Goal: Task Accomplishment & Management: Manage account settings

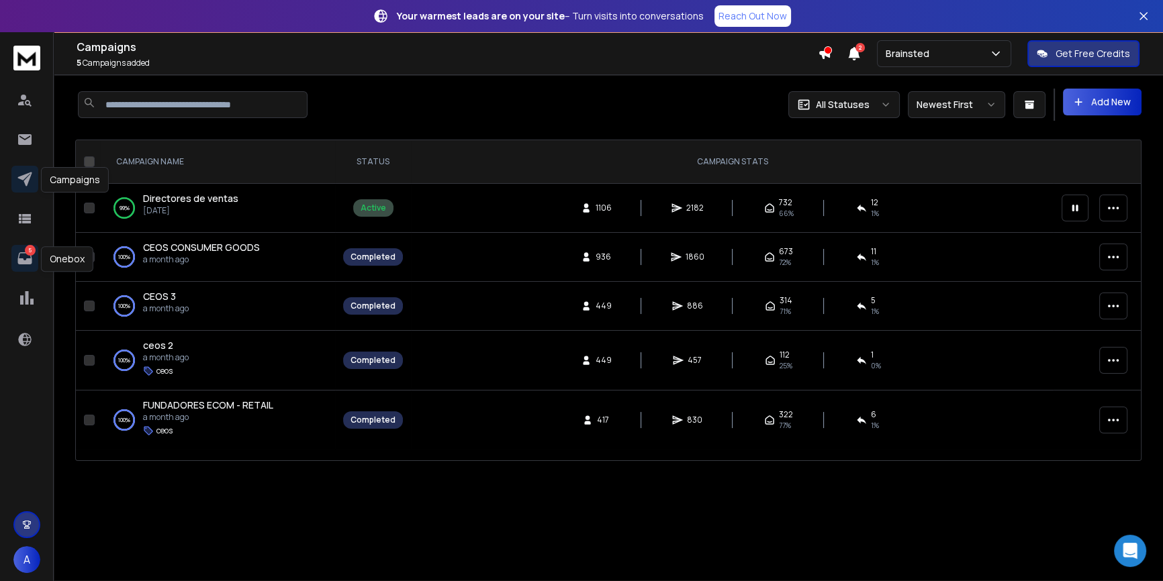
click at [24, 255] on icon at bounding box center [25, 258] width 16 height 16
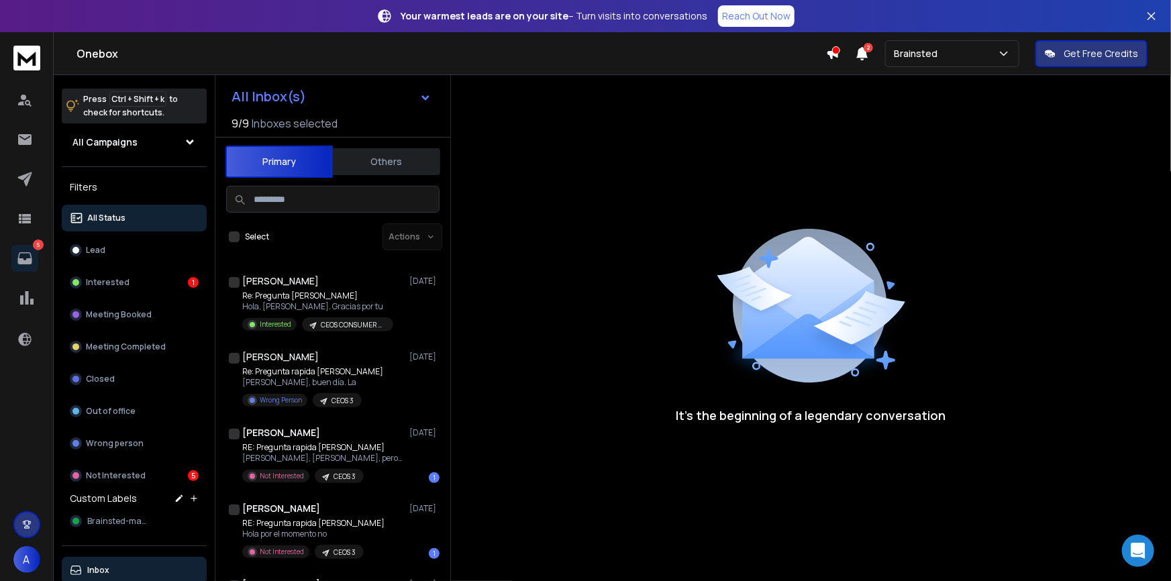
click at [154, 278] on button "Interested 1" at bounding box center [134, 282] width 145 height 27
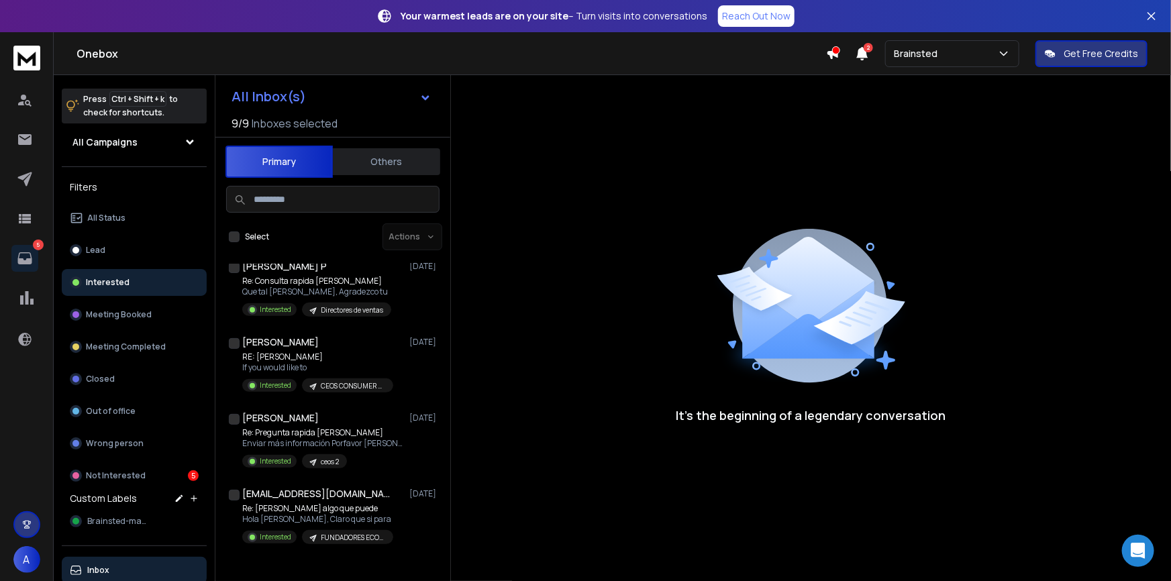
scroll to position [393, 0]
click at [153, 465] on button "Not Interested 5" at bounding box center [134, 475] width 145 height 27
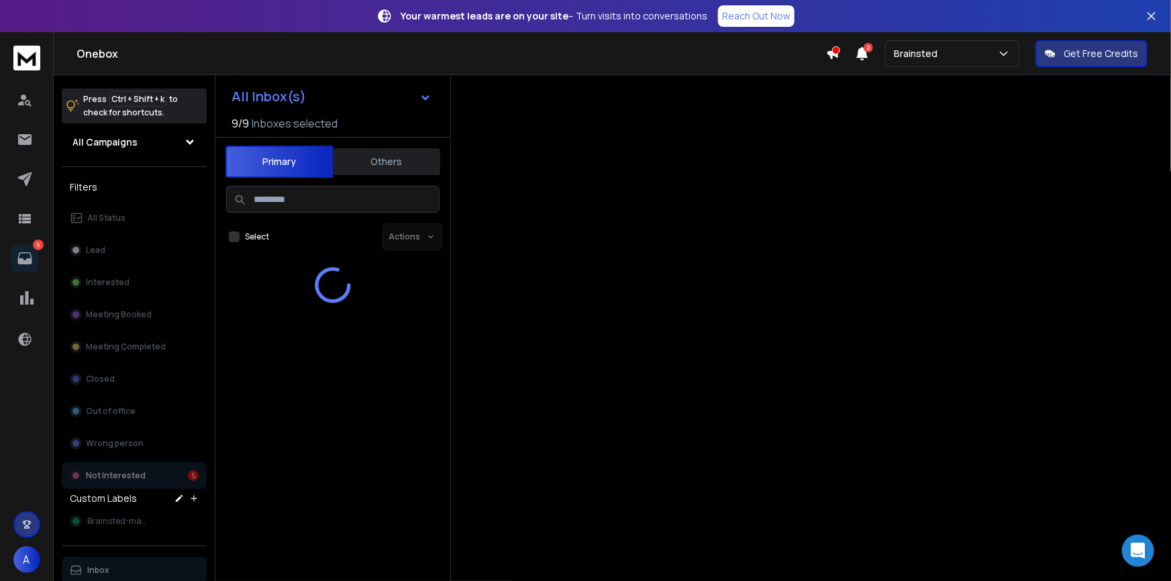
scroll to position [0, 0]
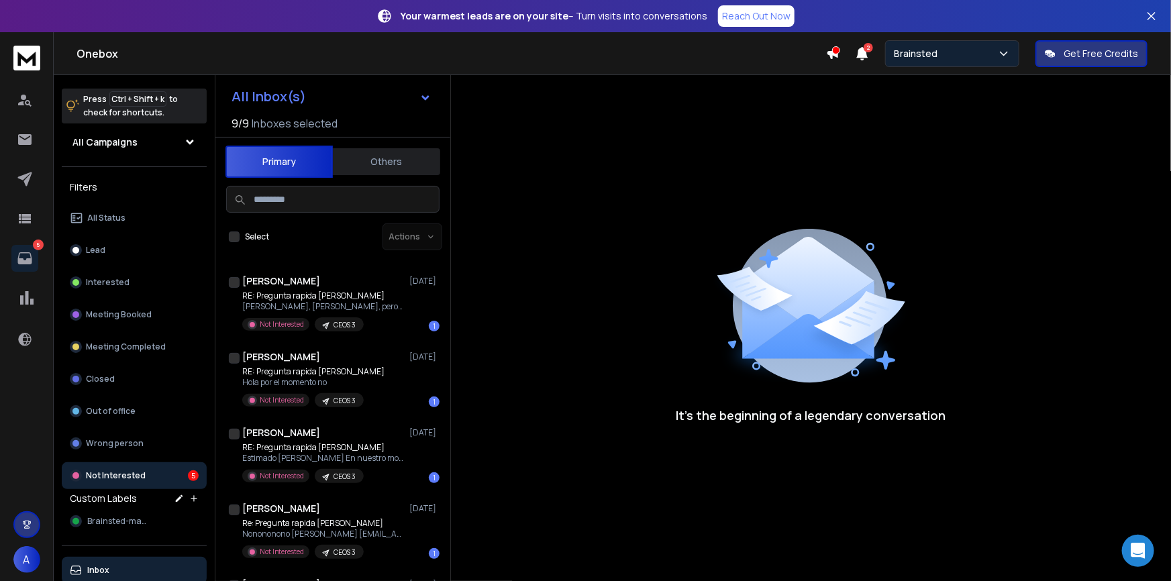
click at [942, 47] on p "Brainsted" at bounding box center [918, 53] width 49 height 13
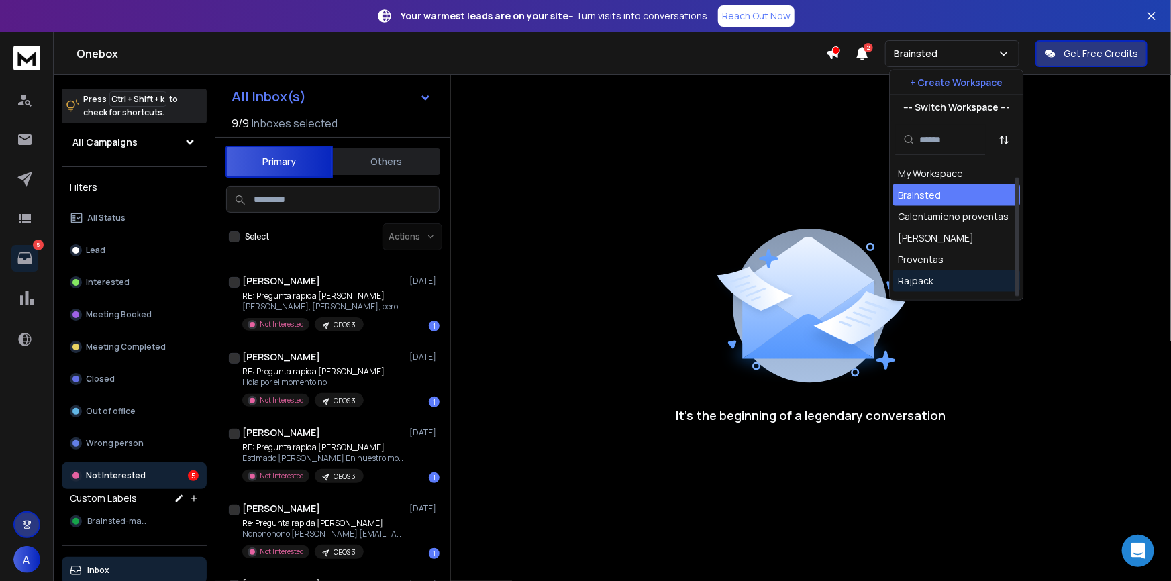
scroll to position [15, 0]
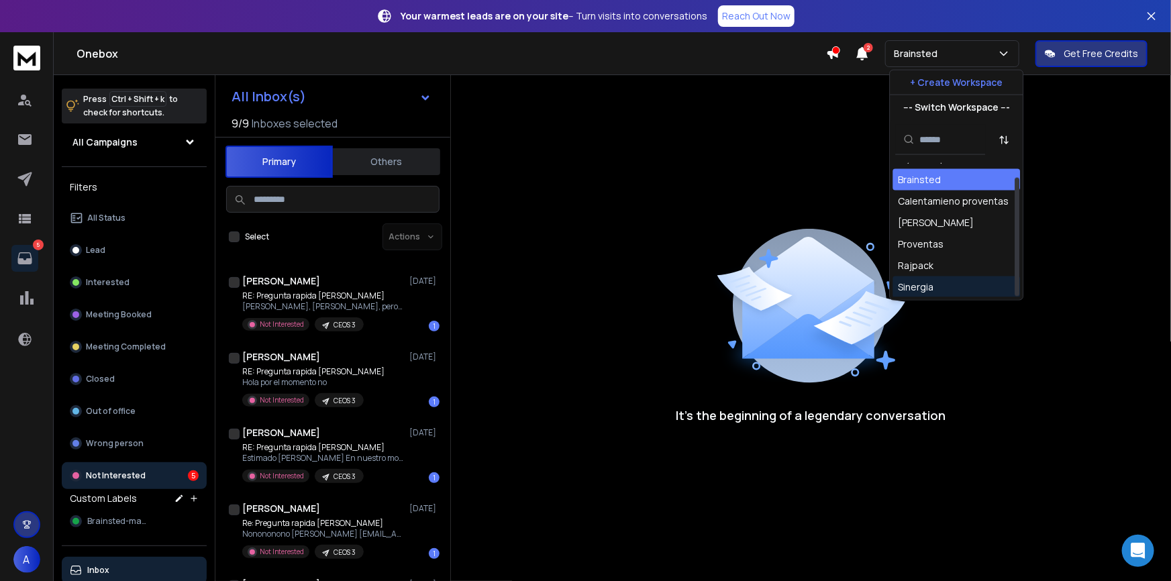
click at [924, 282] on div "Sinergia" at bounding box center [916, 287] width 36 height 13
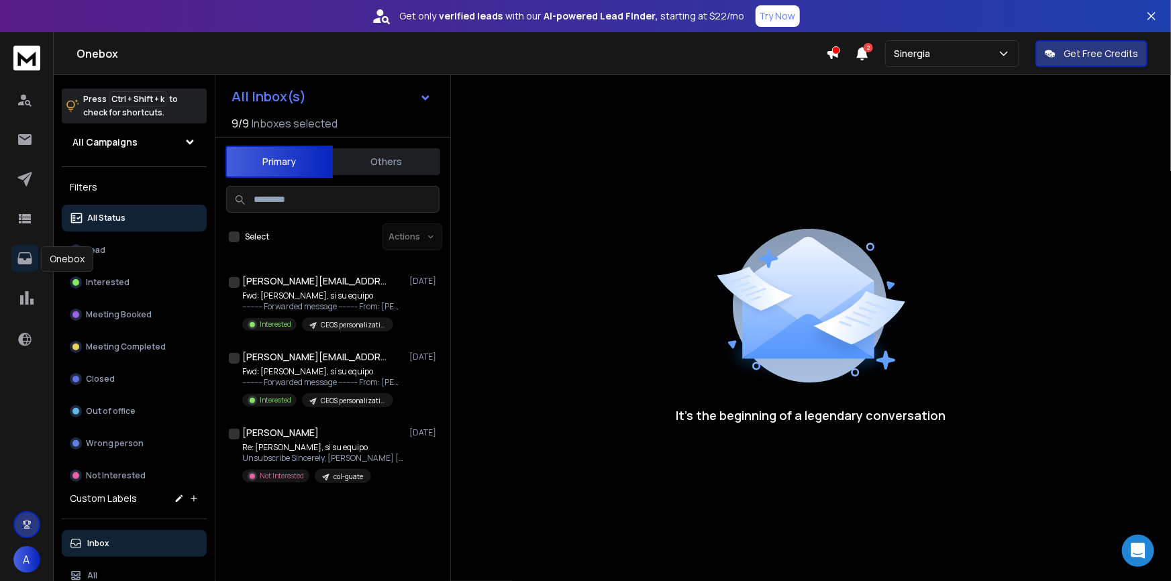
click at [26, 263] on icon at bounding box center [24, 258] width 14 height 12
click at [27, 186] on icon at bounding box center [25, 179] width 16 height 16
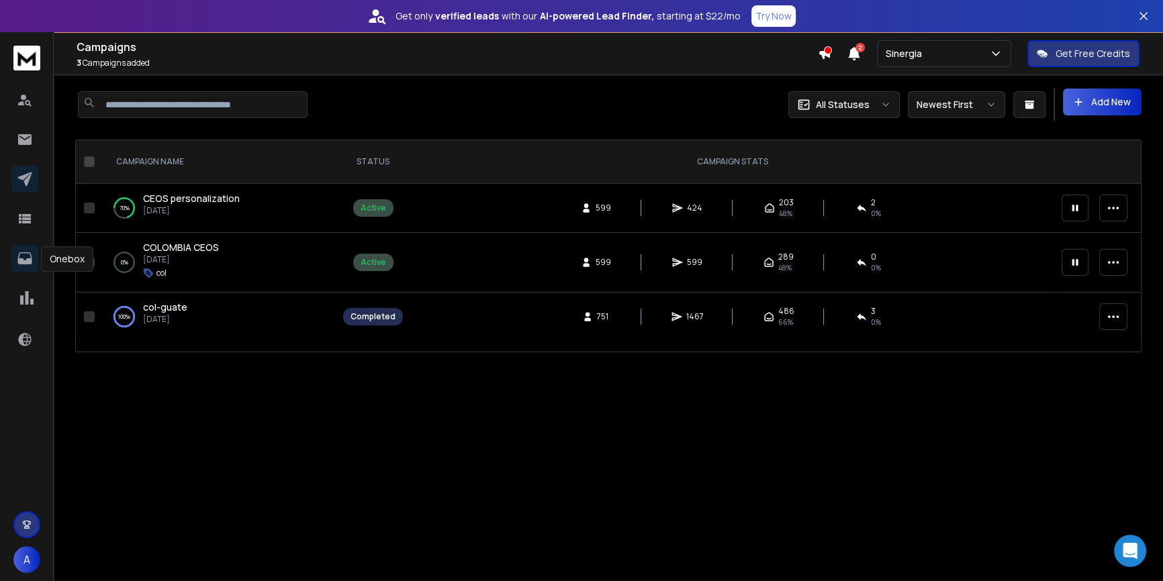
click at [17, 260] on icon at bounding box center [25, 258] width 16 height 16
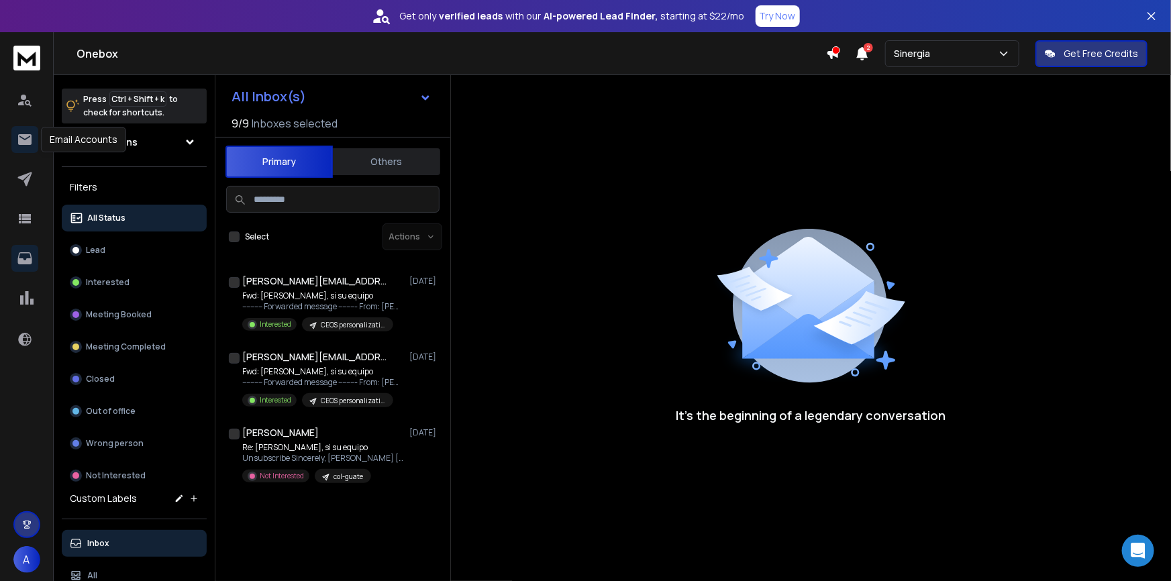
click at [23, 151] on link at bounding box center [24, 139] width 27 height 27
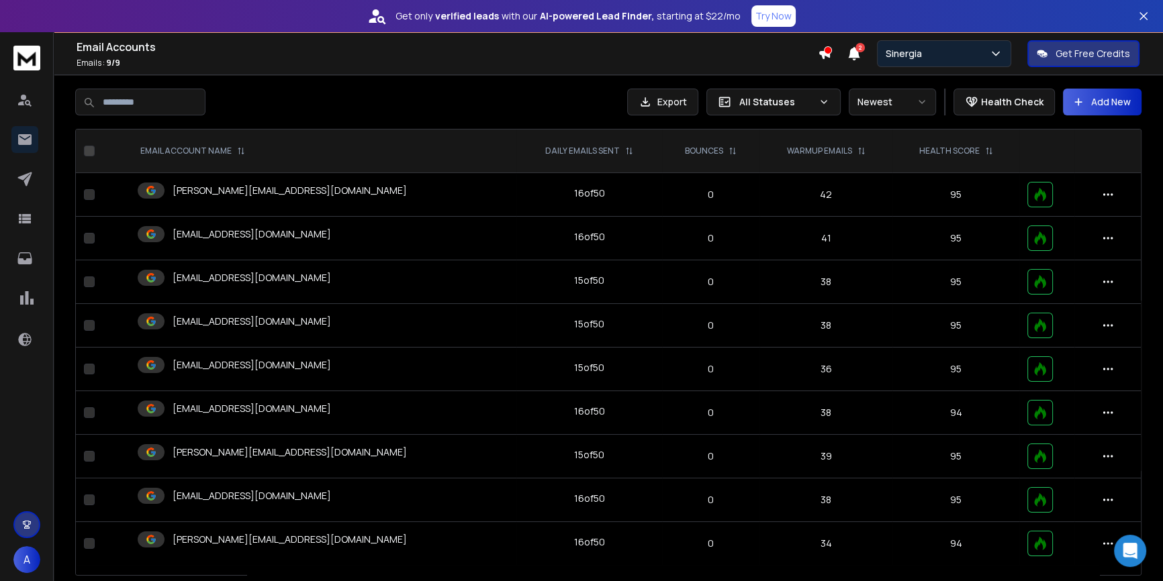
click at [920, 64] on button "Sinergia" at bounding box center [944, 53] width 134 height 27
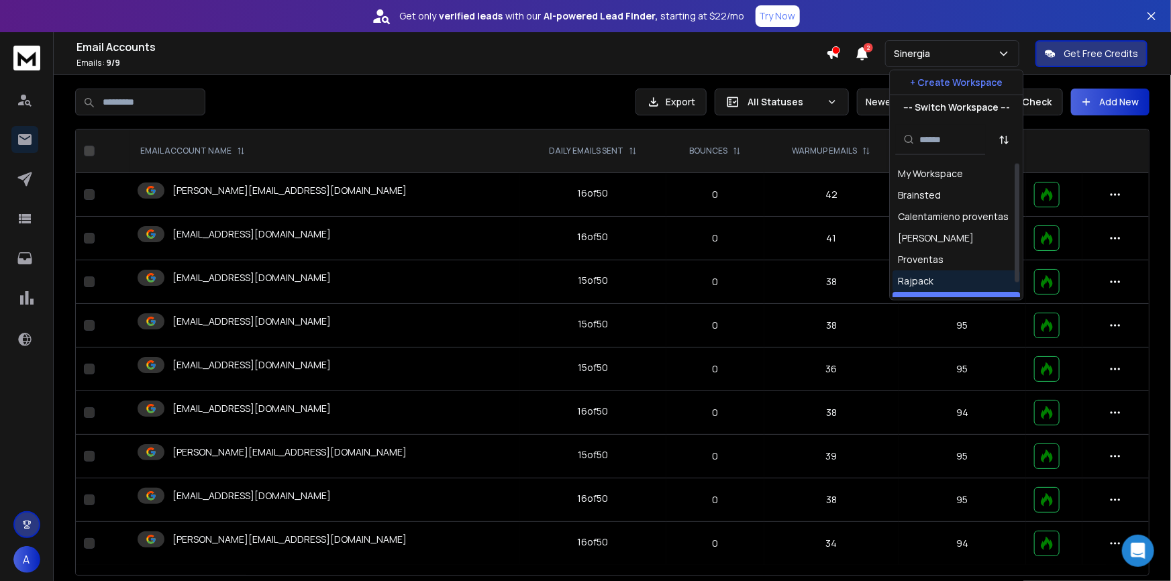
click at [925, 281] on div "Rajpack" at bounding box center [916, 281] width 36 height 13
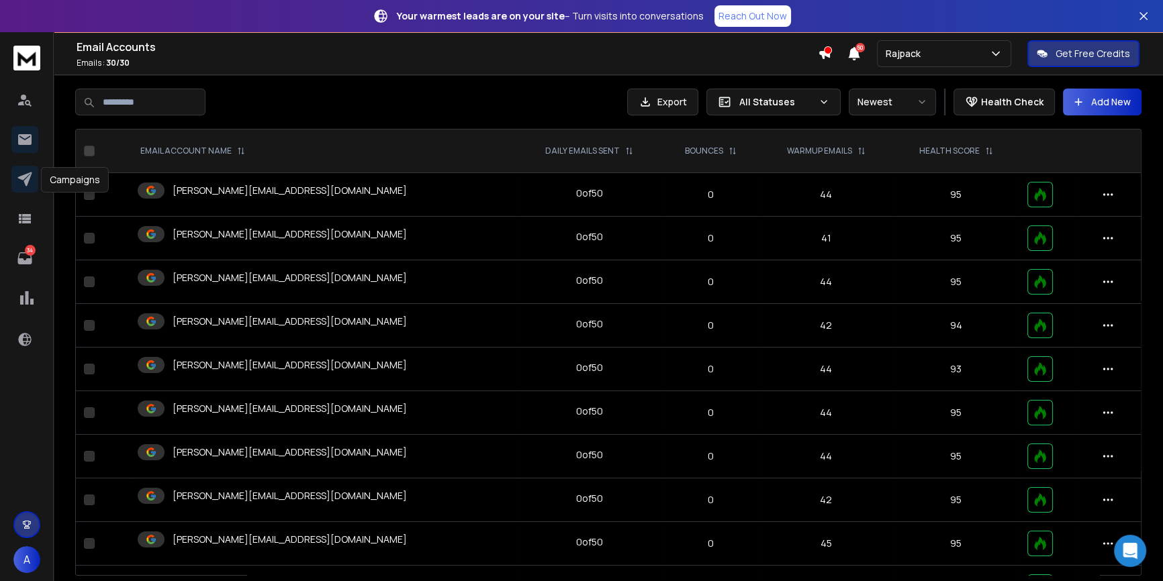
click at [30, 177] on icon at bounding box center [25, 179] width 16 height 16
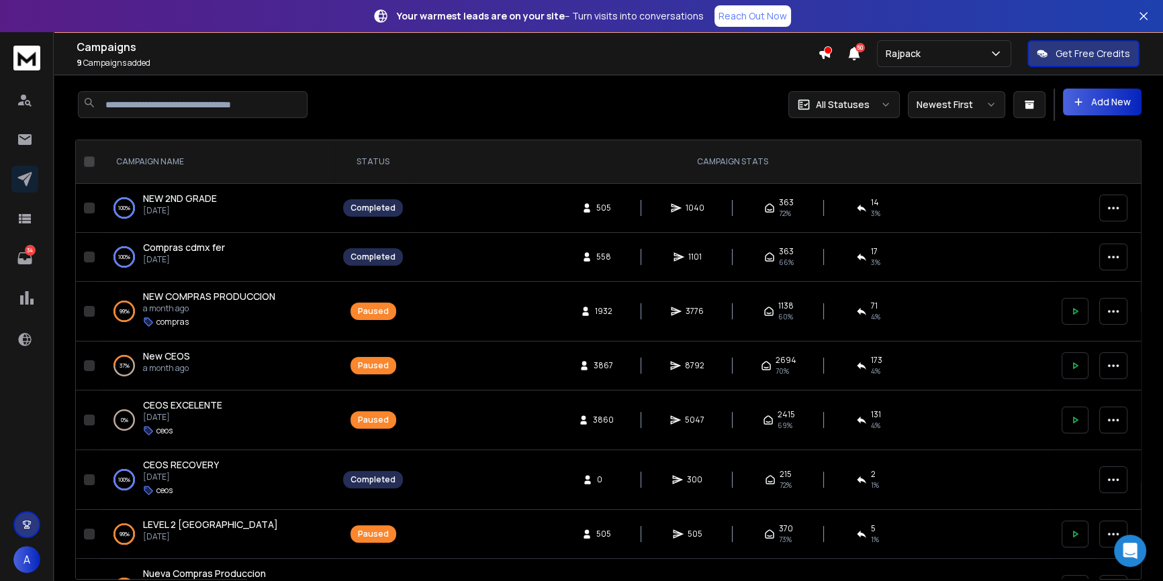
click at [173, 196] on span "NEW 2ND GRADE" at bounding box center [180, 198] width 74 height 13
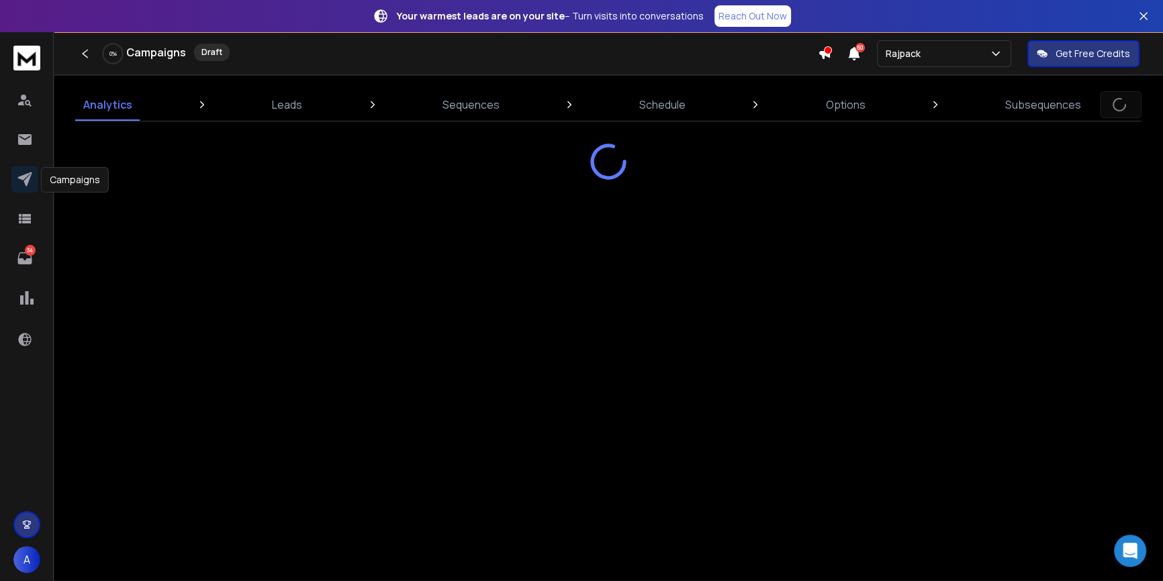
click at [32, 175] on icon at bounding box center [25, 179] width 16 height 16
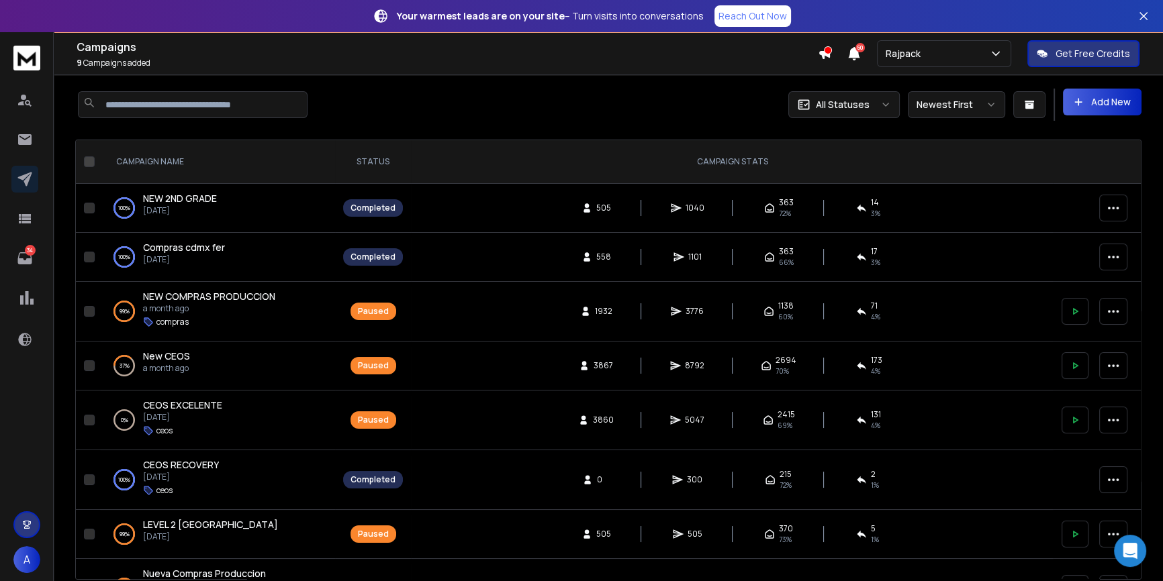
click at [175, 352] on span "New CEOS" at bounding box center [166, 356] width 47 height 13
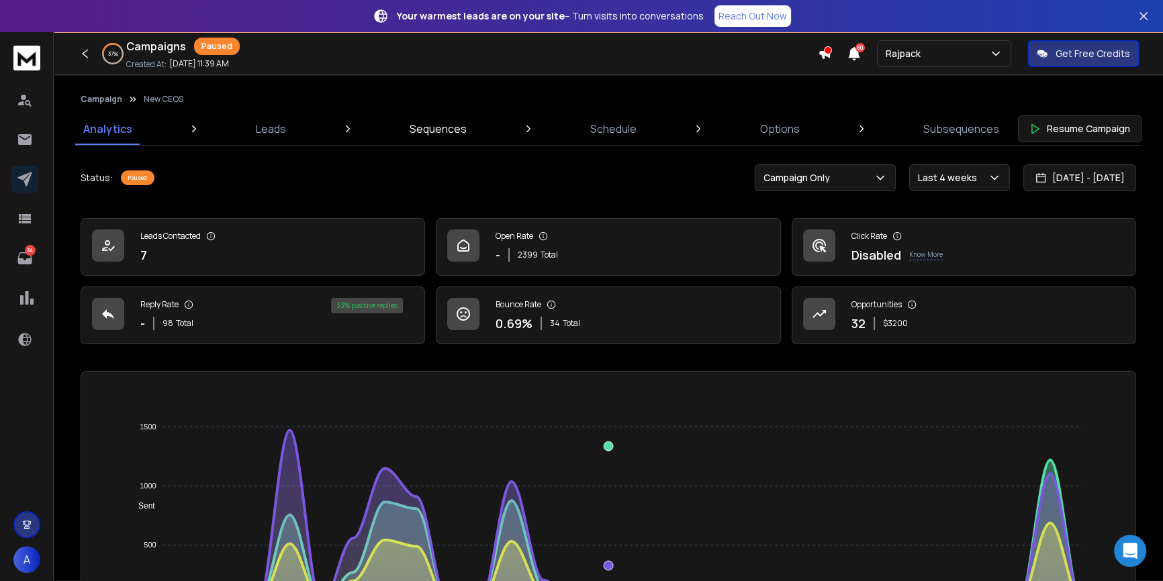
click at [448, 130] on p "Sequences" at bounding box center [437, 129] width 57 height 16
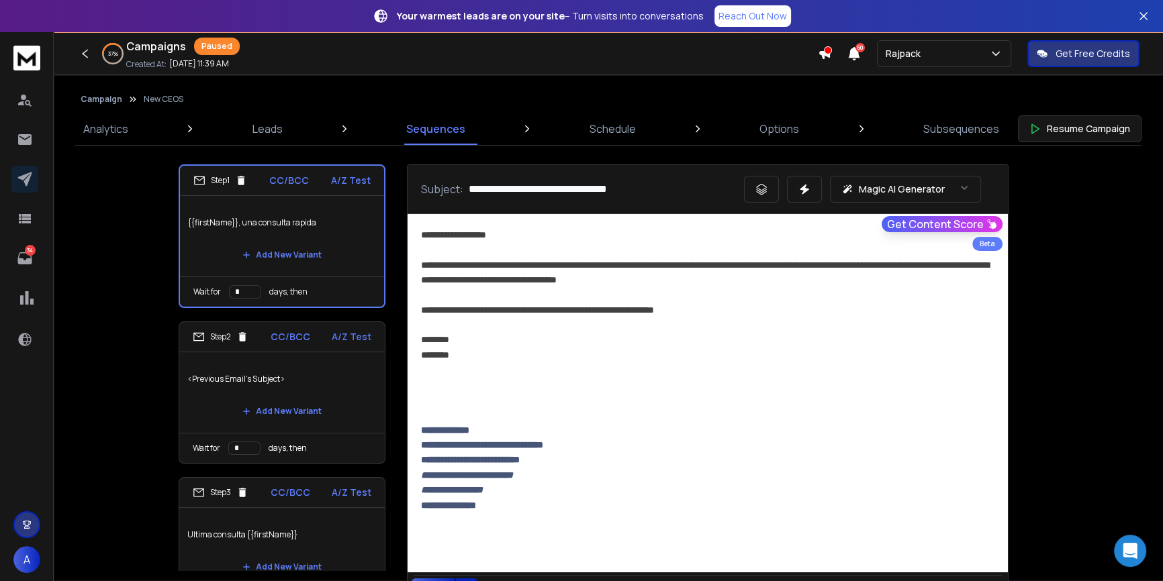
click at [346, 525] on p "Ultima consulta {{firstName}}" at bounding box center [281, 535] width 189 height 38
type input "**********"
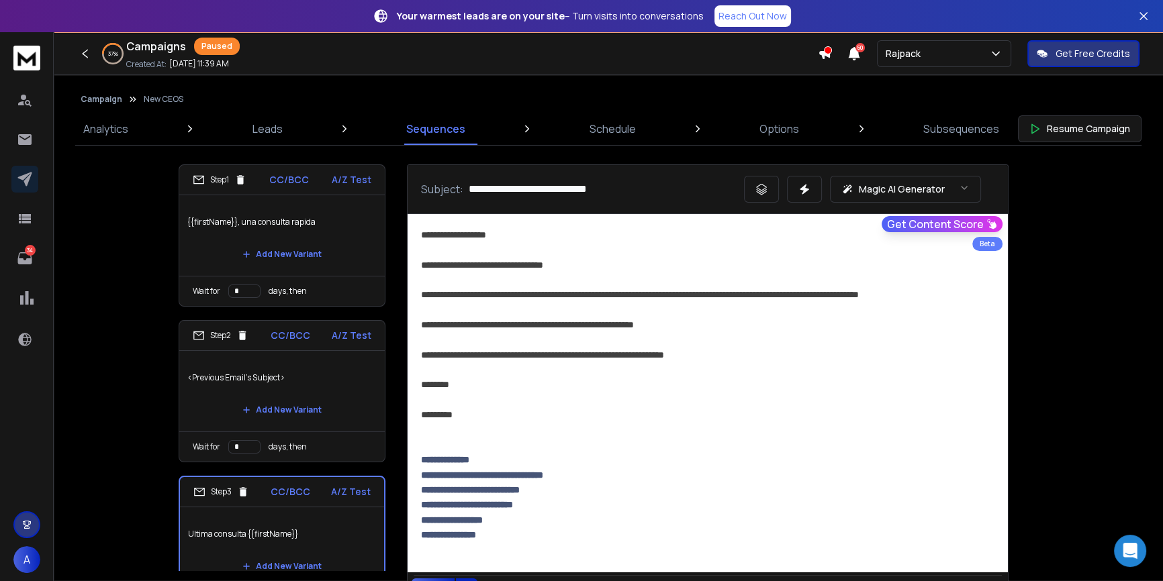
scroll to position [17, 0]
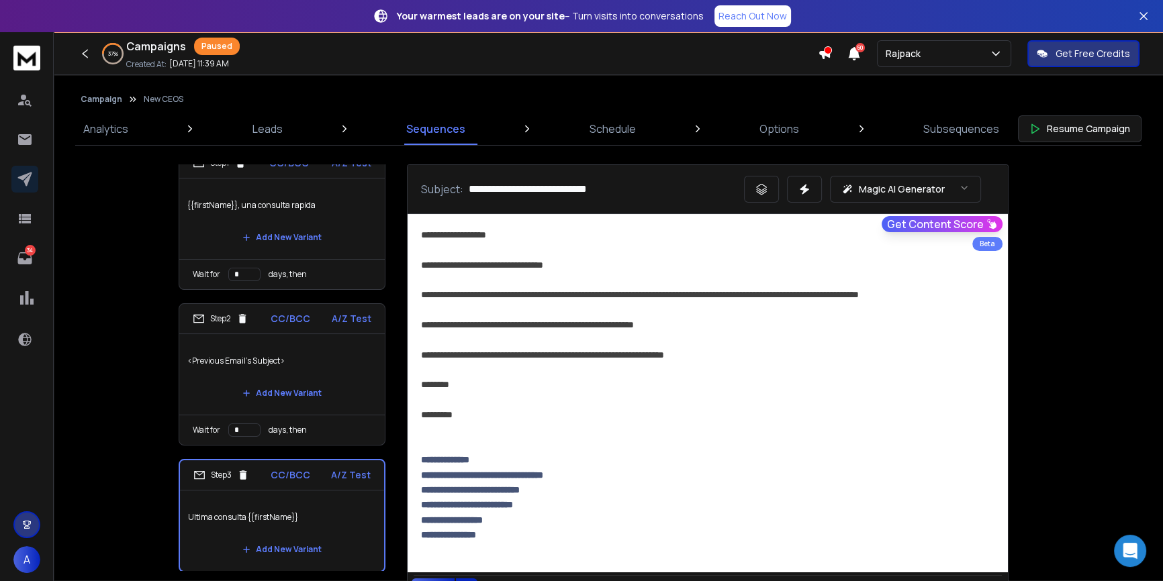
click at [723, 351] on div "**********" at bounding box center [707, 355] width 573 height 15
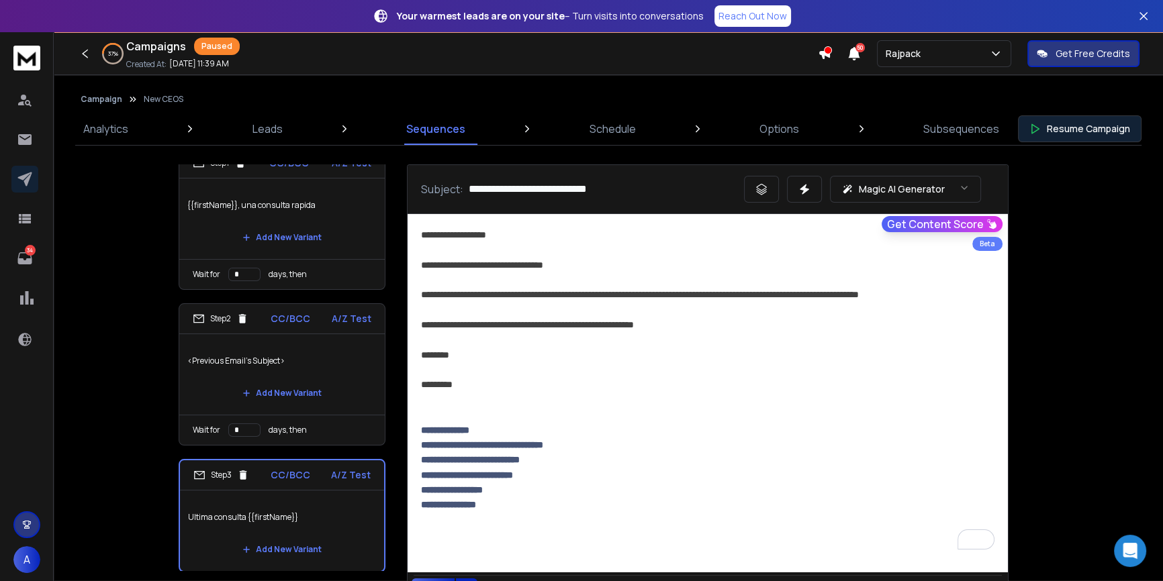
click at [1108, 129] on button "Resume Campaign" at bounding box center [1080, 128] width 124 height 27
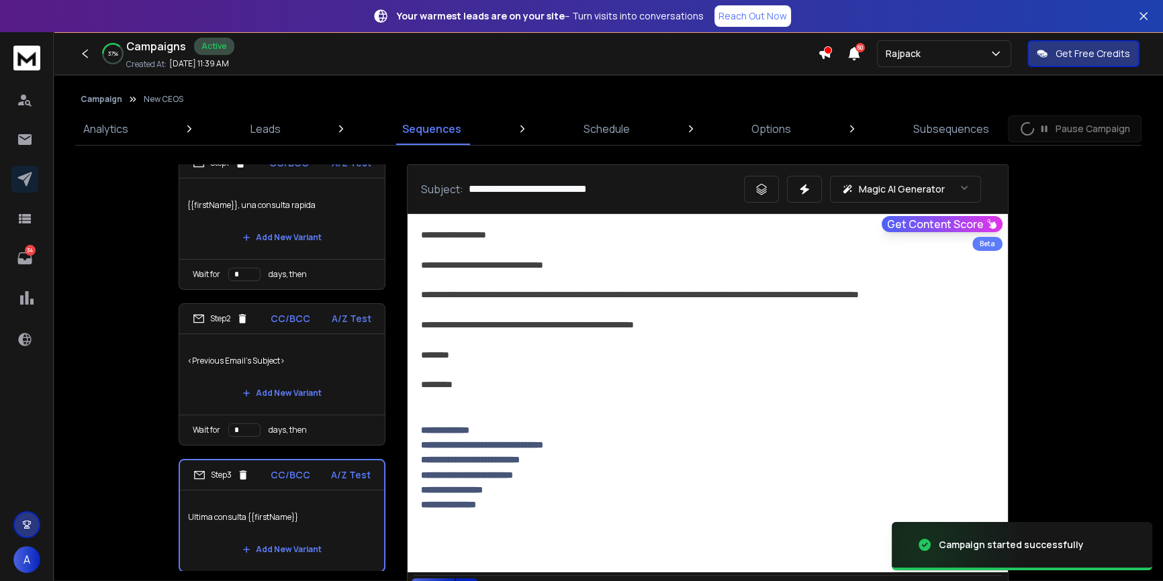
scroll to position [48, 0]
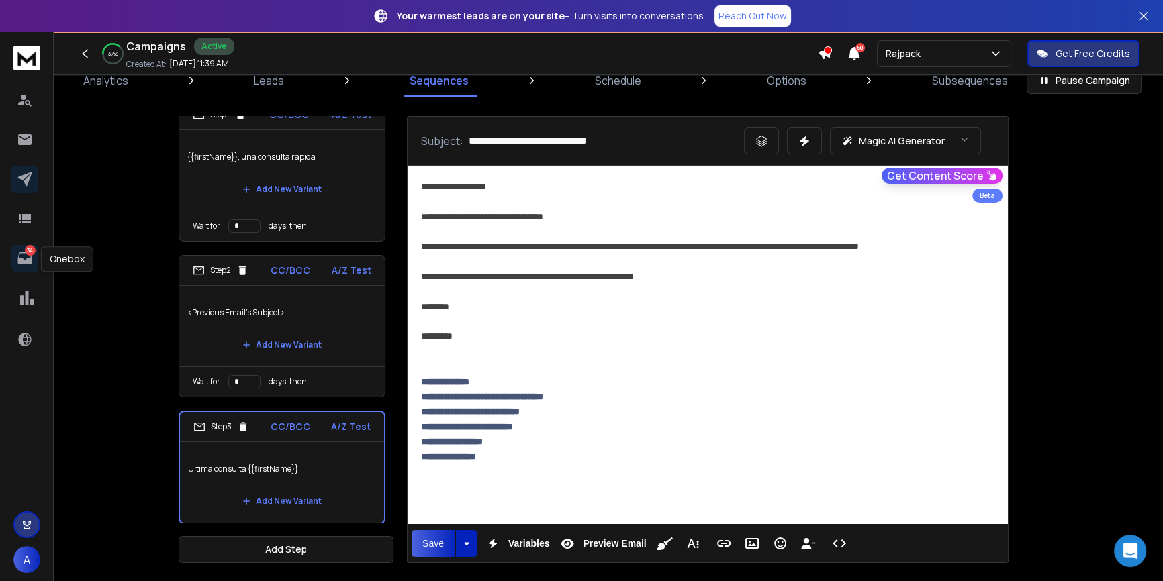
click at [30, 256] on p "34" at bounding box center [30, 250] width 11 height 11
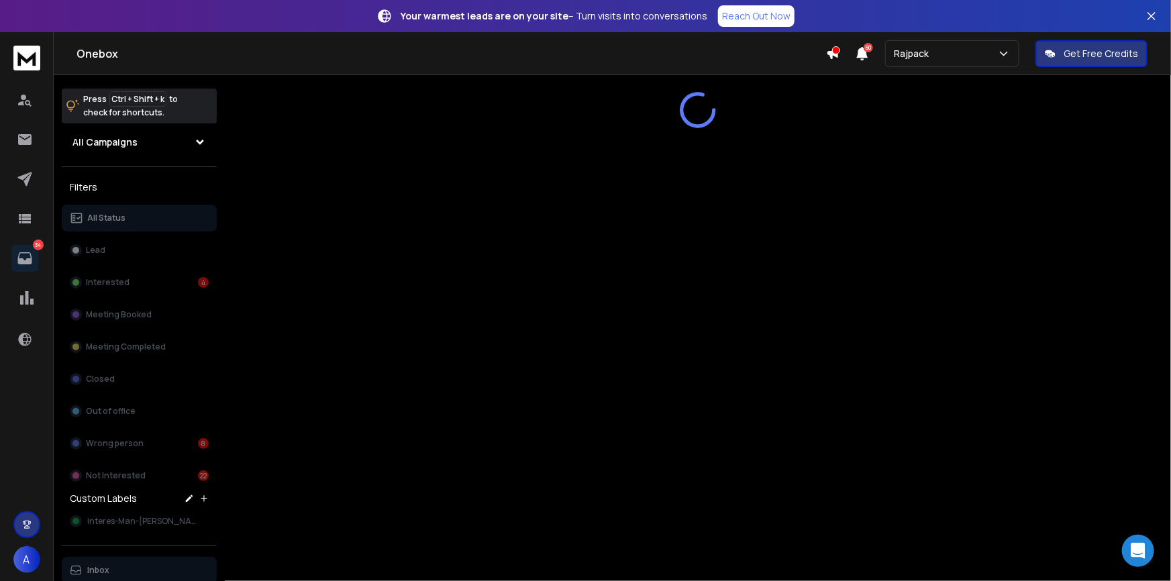
click at [160, 287] on div "All Status Lead Interested 4 Meeting Booked Meeting Completed Closed Out of off…" at bounding box center [139, 347] width 155 height 285
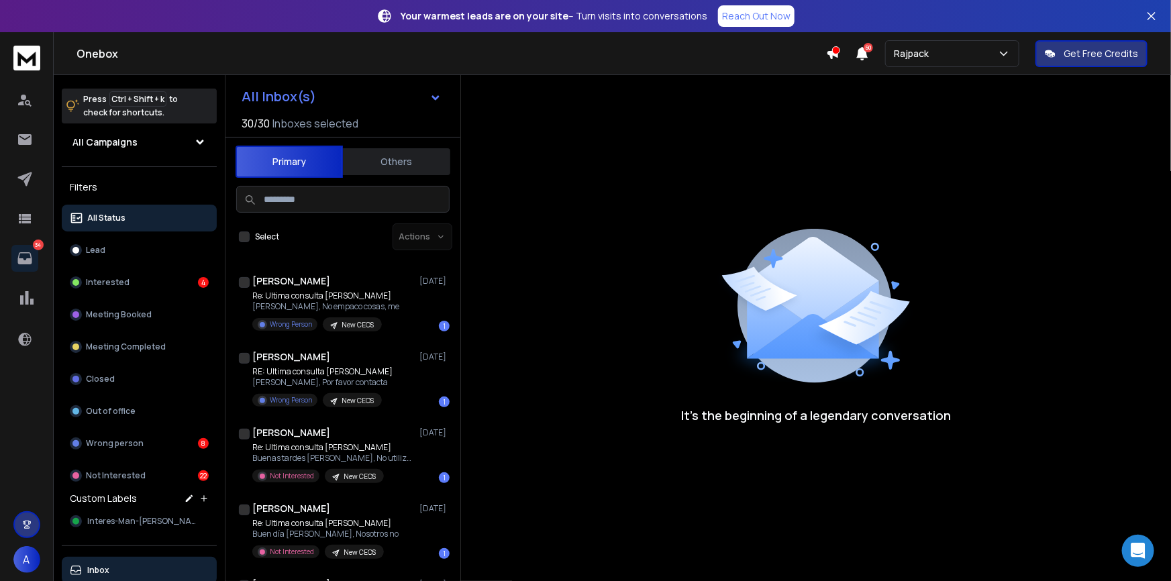
click at [160, 287] on button "Interested 4" at bounding box center [139, 282] width 155 height 27
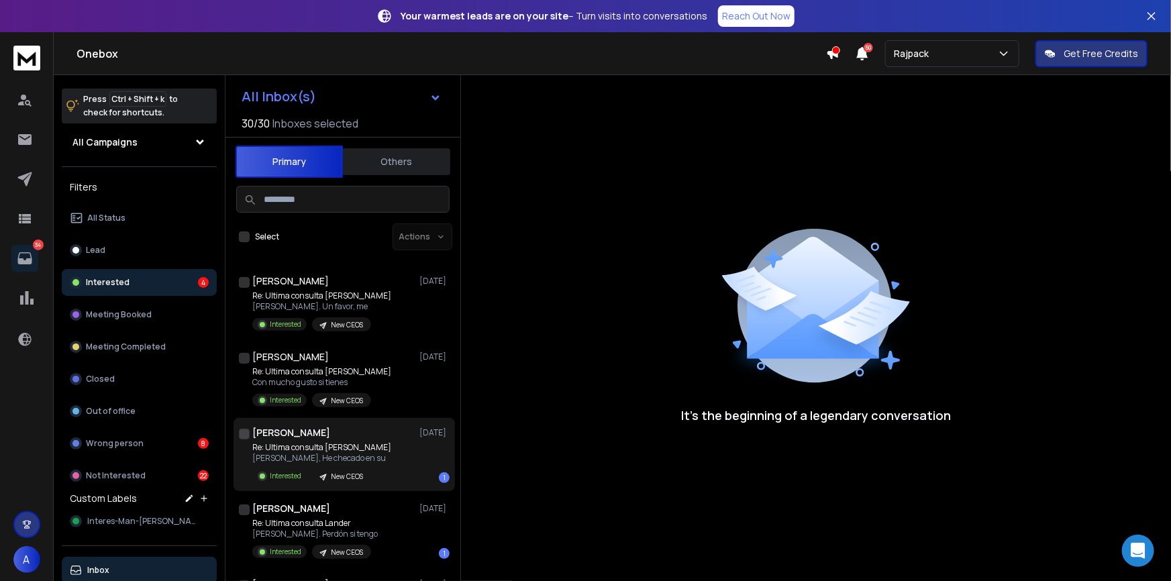
click at [322, 455] on p "Hola Fernando, He checado en su" at bounding box center [321, 458] width 139 height 11
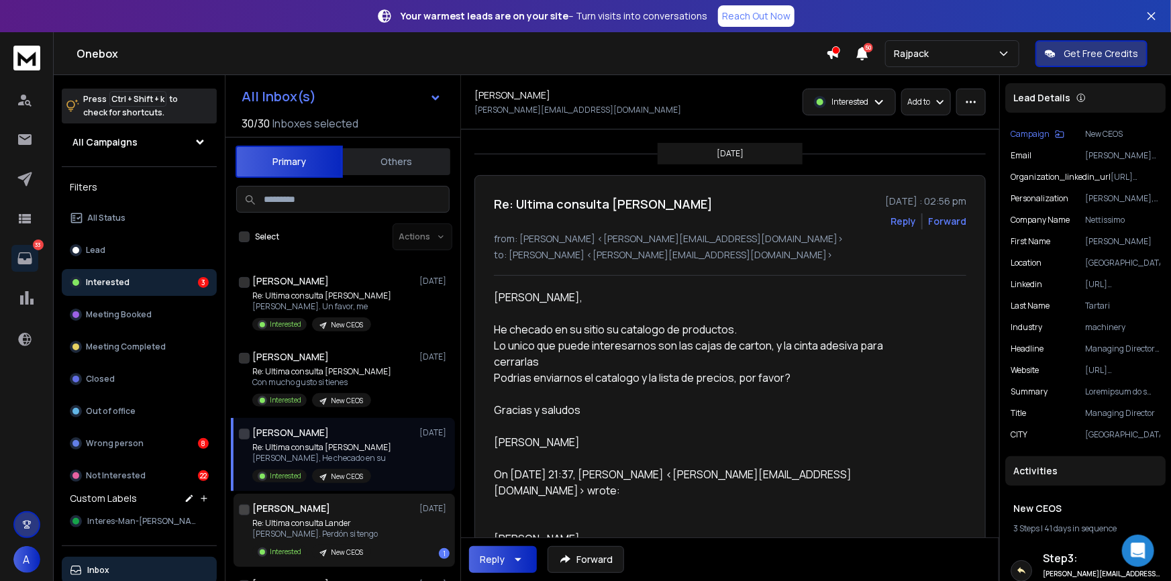
click at [348, 538] on p "Hola Fernando. Perdón si tengo" at bounding box center [315, 534] width 126 height 11
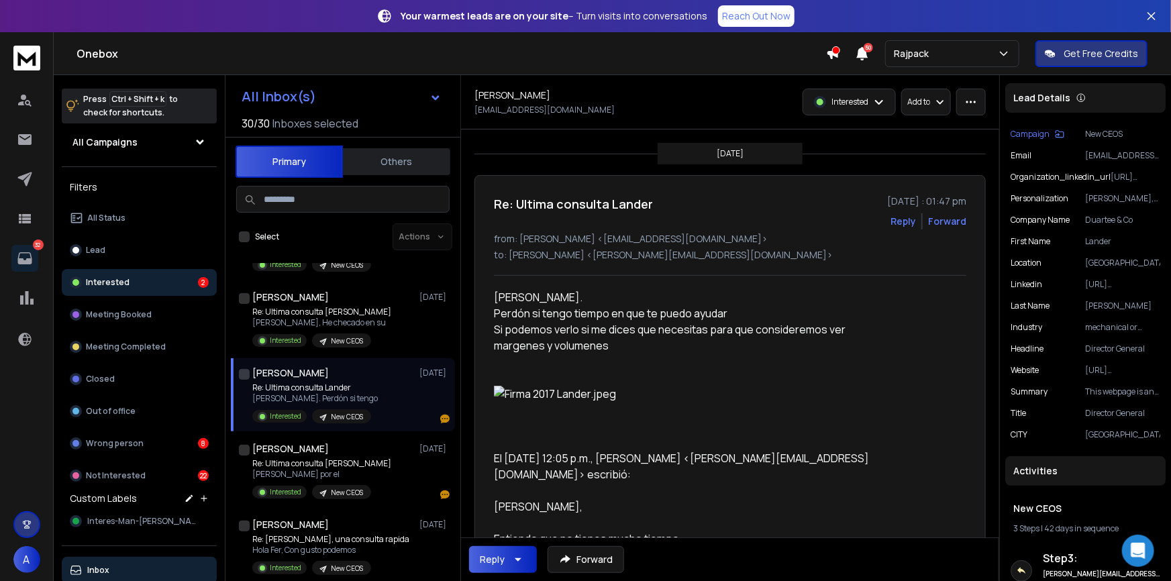
scroll to position [137, 0]
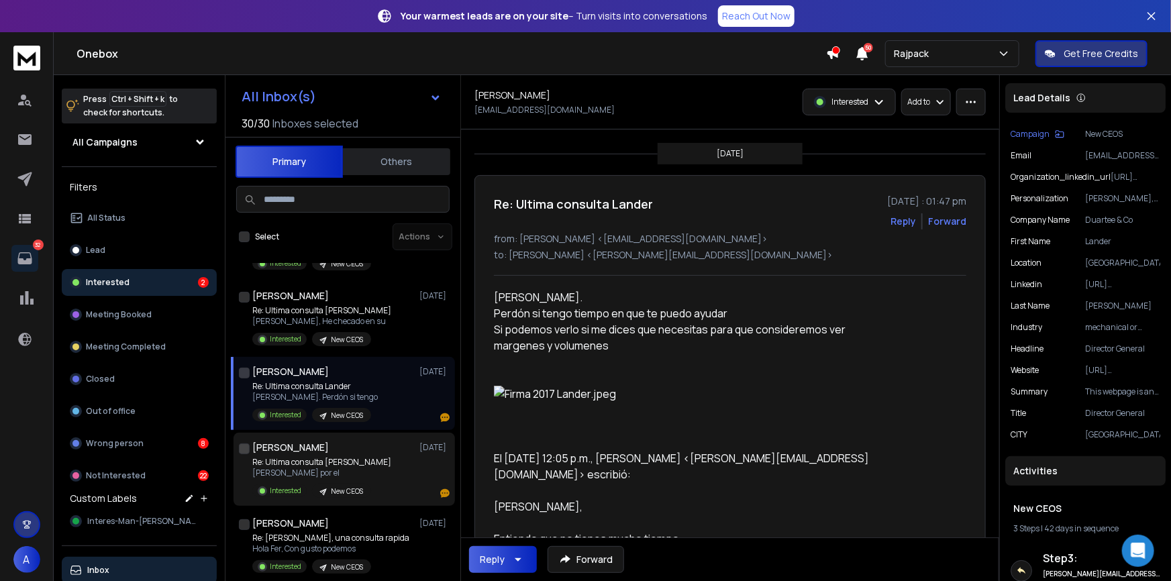
click at [352, 476] on p "Hola Fernando Gracias por el" at bounding box center [321, 473] width 139 height 11
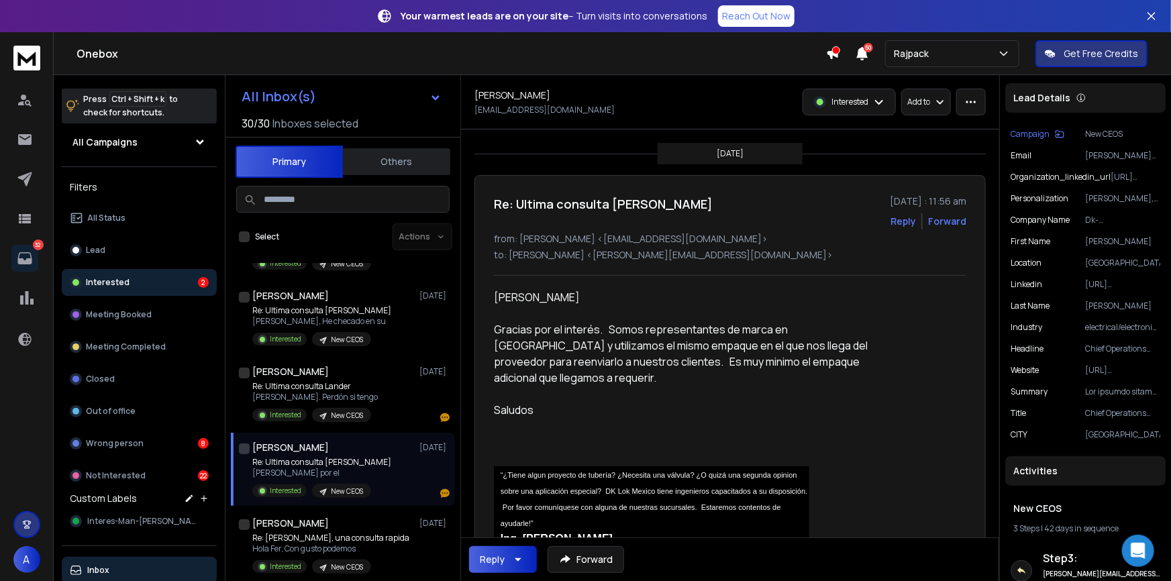
click at [880, 99] on icon at bounding box center [879, 102] width 11 height 11
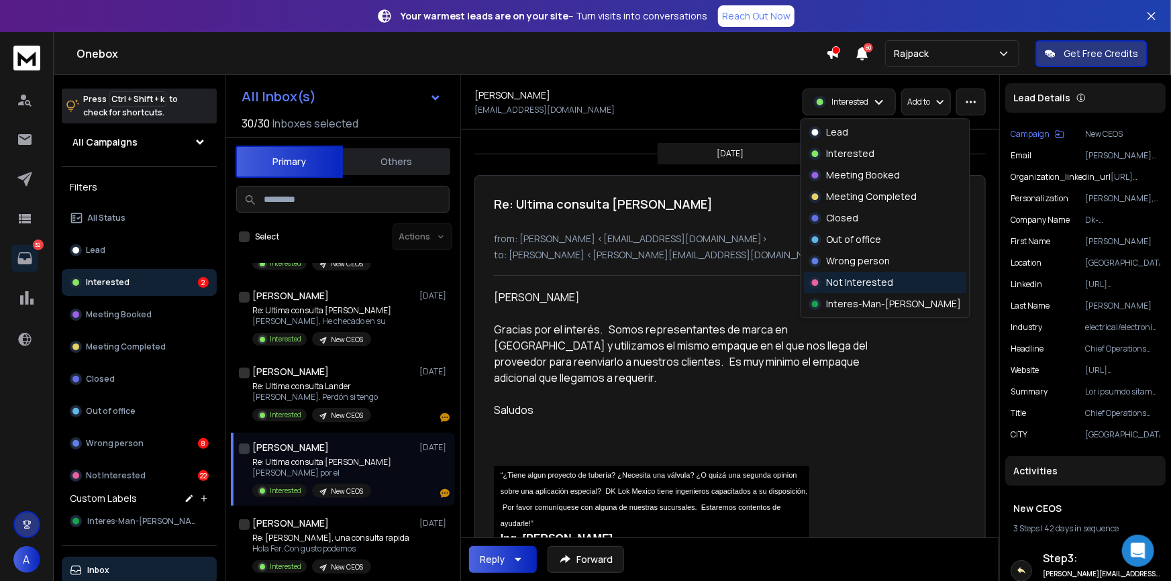
click at [848, 276] on p "Not Interested" at bounding box center [860, 282] width 67 height 13
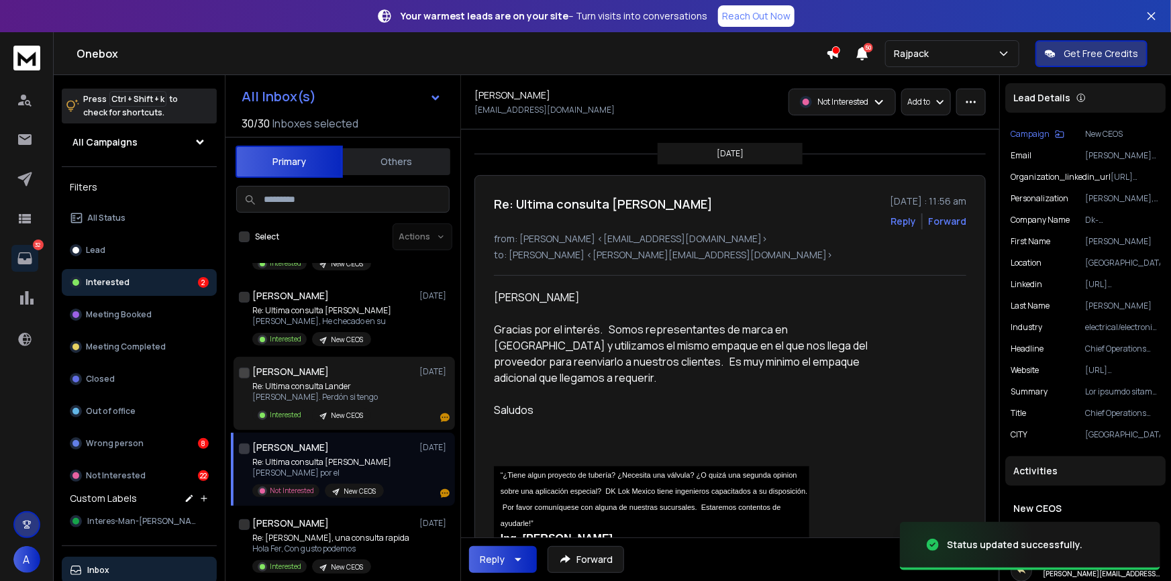
click at [383, 393] on div "Re: Ultima consulta Lander Hola Fernando. Perdón si tengo Interested New CEOS" at bounding box center [350, 401] width 197 height 41
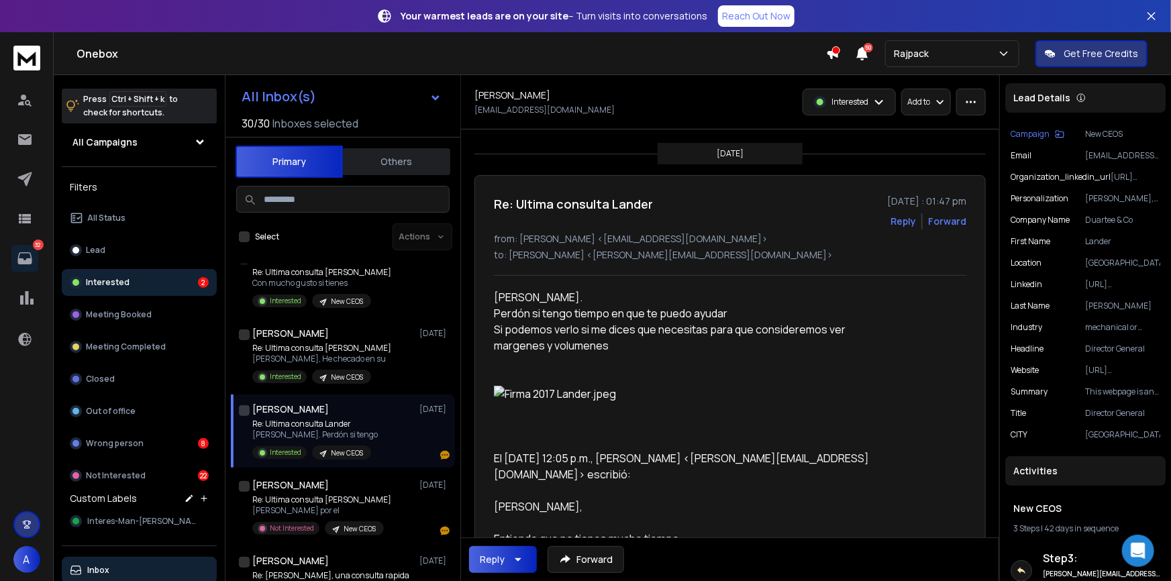
scroll to position [87, 0]
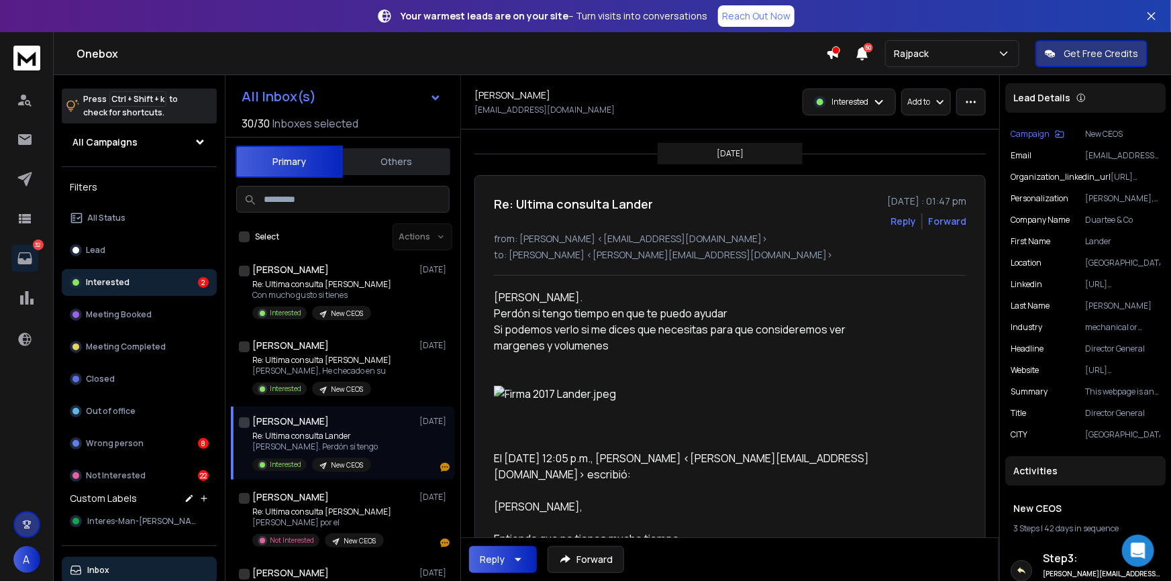
click at [355, 377] on div "Re: Ultima consulta Sandro Hola Fernando, He checado en su Interested New CEOS" at bounding box center [321, 375] width 139 height 41
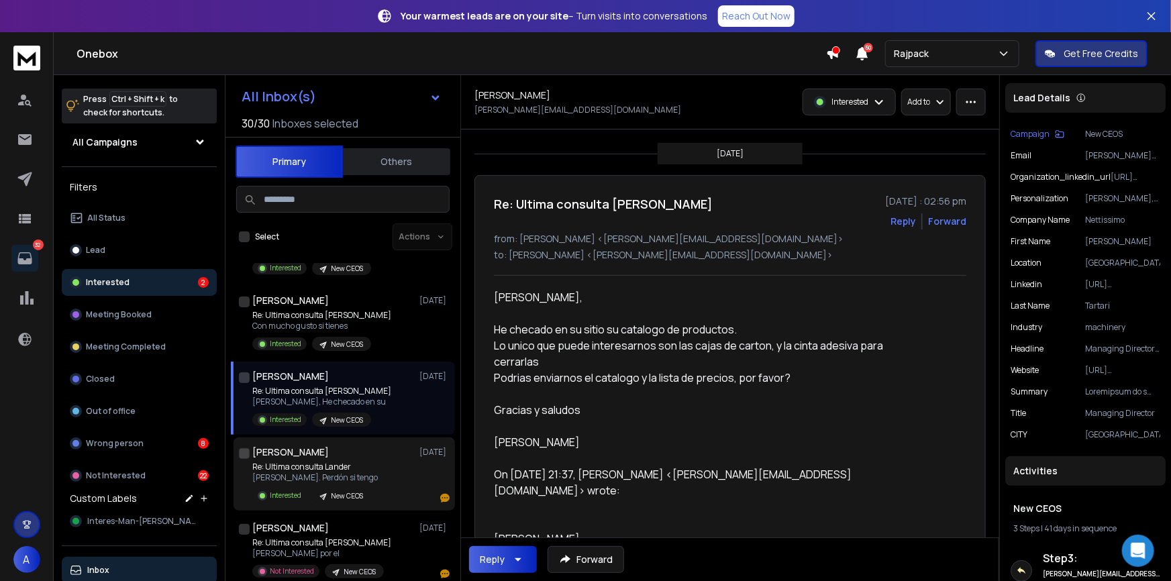
scroll to position [56, 0]
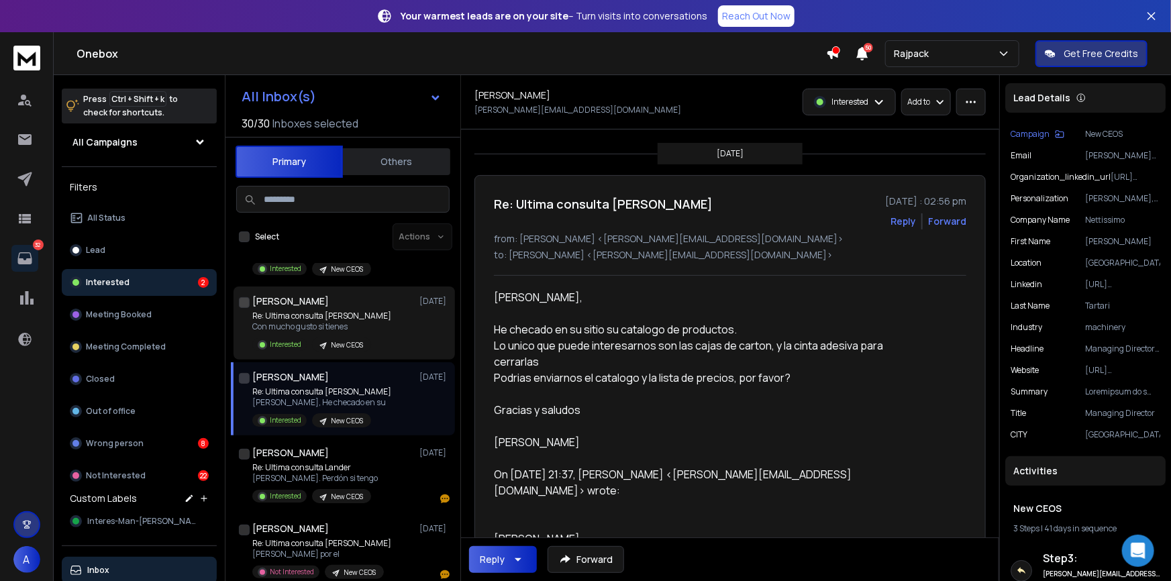
click at [352, 340] on p "New CEOS" at bounding box center [347, 345] width 32 height 10
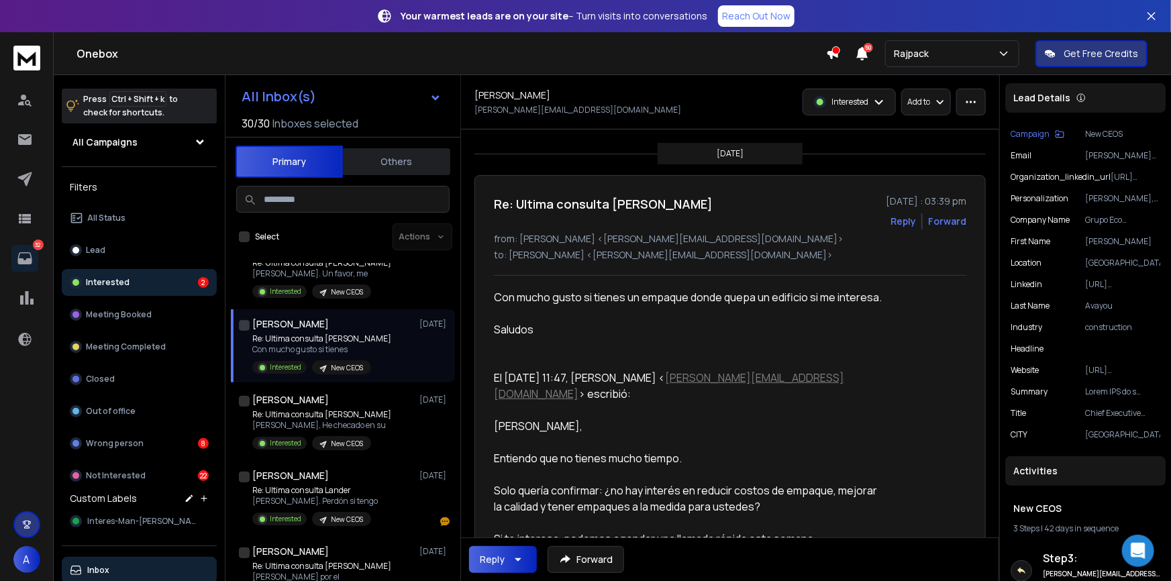
scroll to position [32, 0]
click at [870, 106] on div "Interested" at bounding box center [849, 102] width 92 height 26
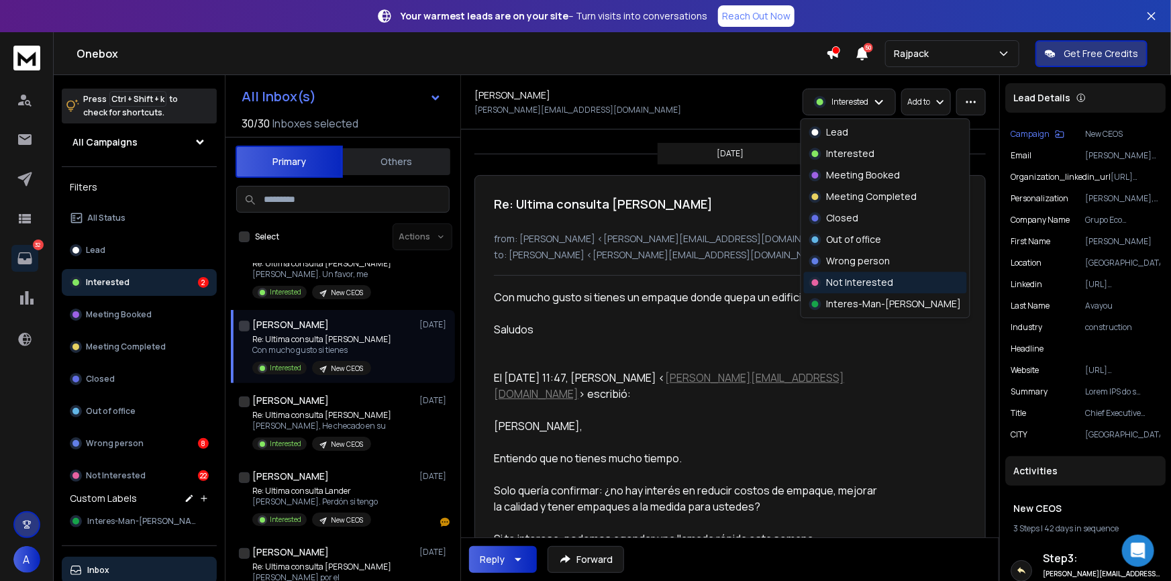
click at [832, 281] on p "Not Interested" at bounding box center [860, 282] width 67 height 13
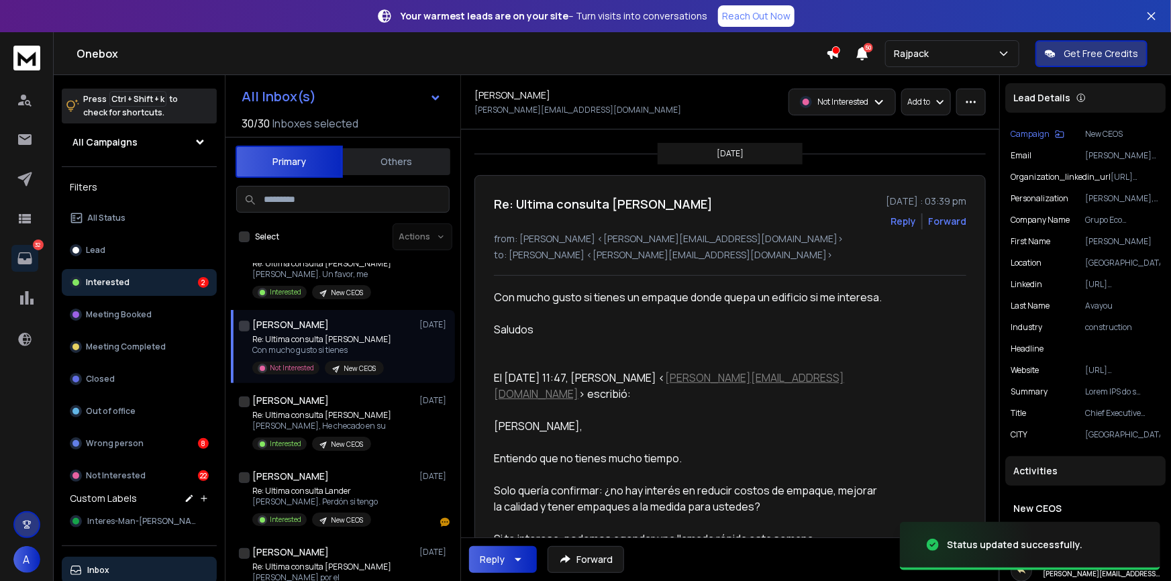
scroll to position [0, 0]
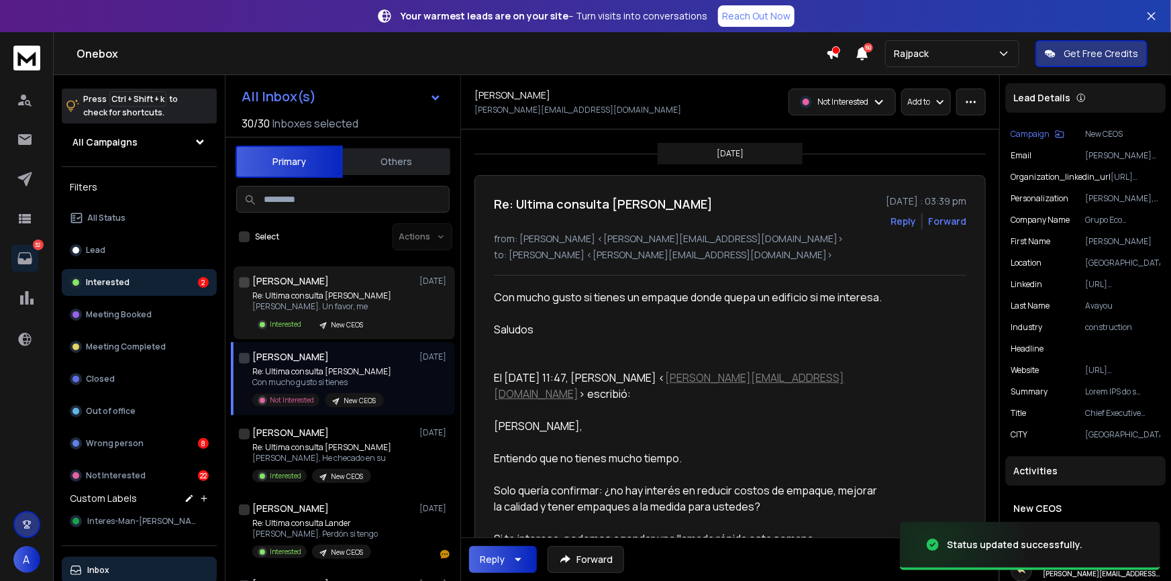
click at [373, 304] on div "Re: Ultima consulta Jonathan Hola, Fernando. Un favor, me Interested New CEOS" at bounding box center [350, 311] width 197 height 41
